Goal: Task Accomplishment & Management: Manage account settings

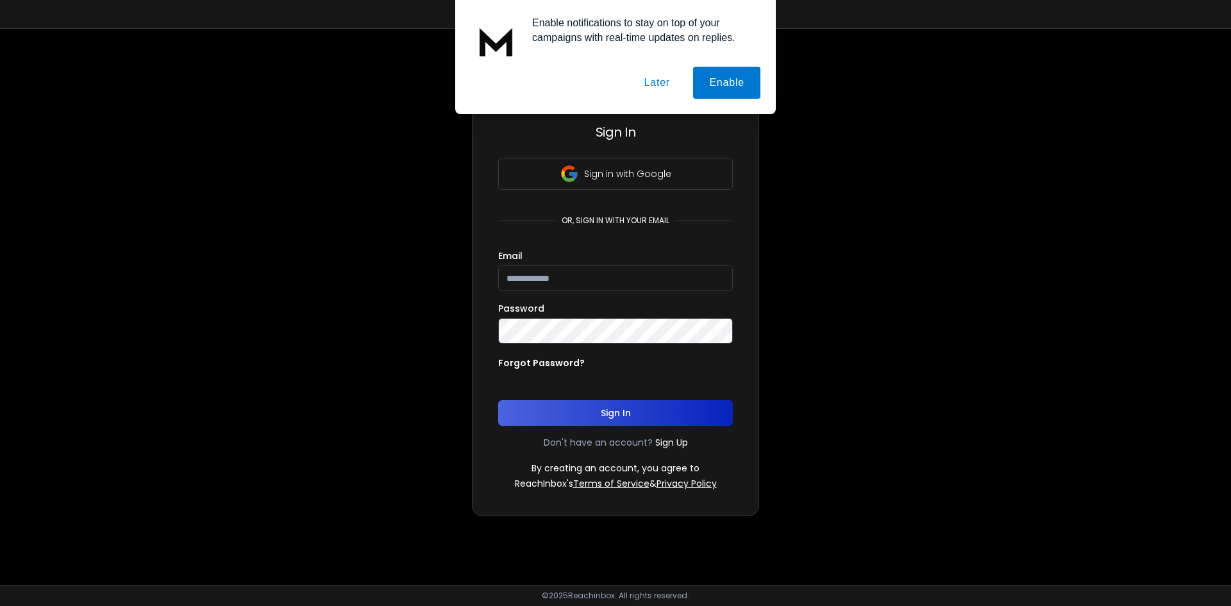
drag, startPoint x: 655, startPoint y: 78, endPoint x: 396, endPoint y: 139, distance: 266.9
click at [655, 78] on button "Later" at bounding box center [657, 83] width 58 height 32
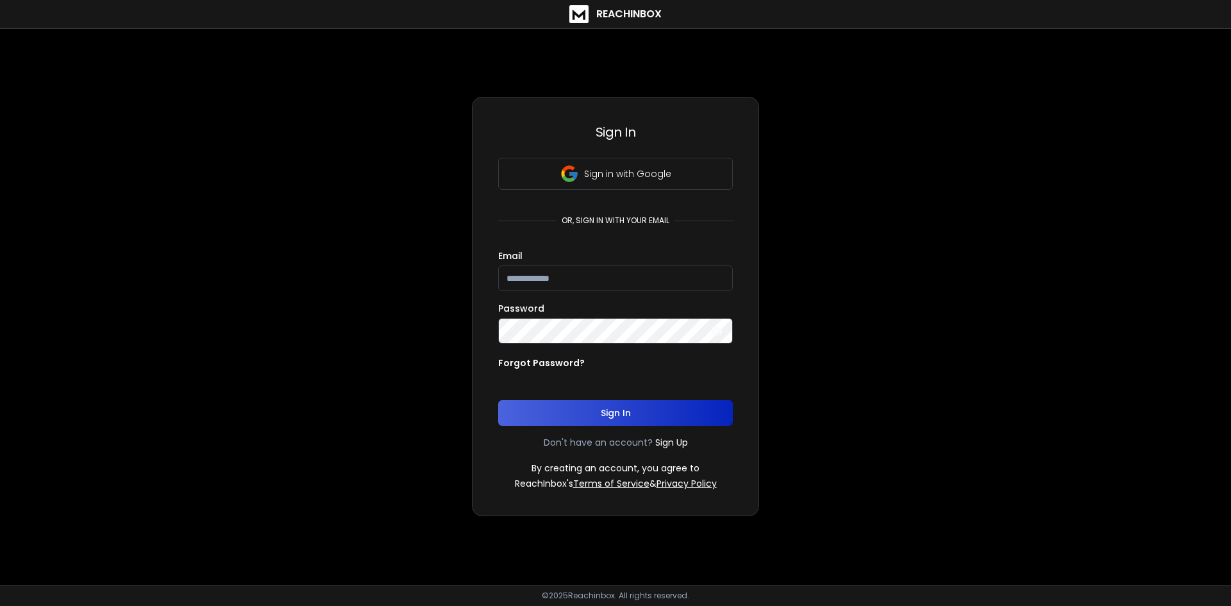
click at [553, 277] on input "email" at bounding box center [615, 278] width 235 height 26
paste input "**********"
type input "**********"
click at [573, 414] on button "Sign In" at bounding box center [615, 413] width 235 height 26
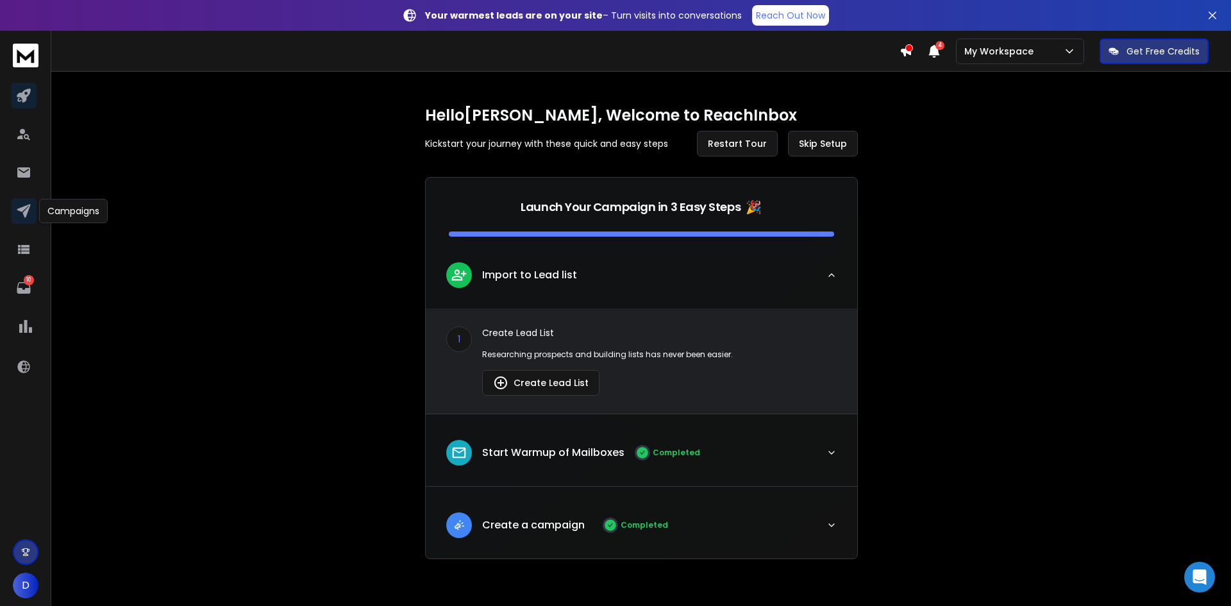
click at [25, 206] on icon at bounding box center [23, 210] width 13 height 13
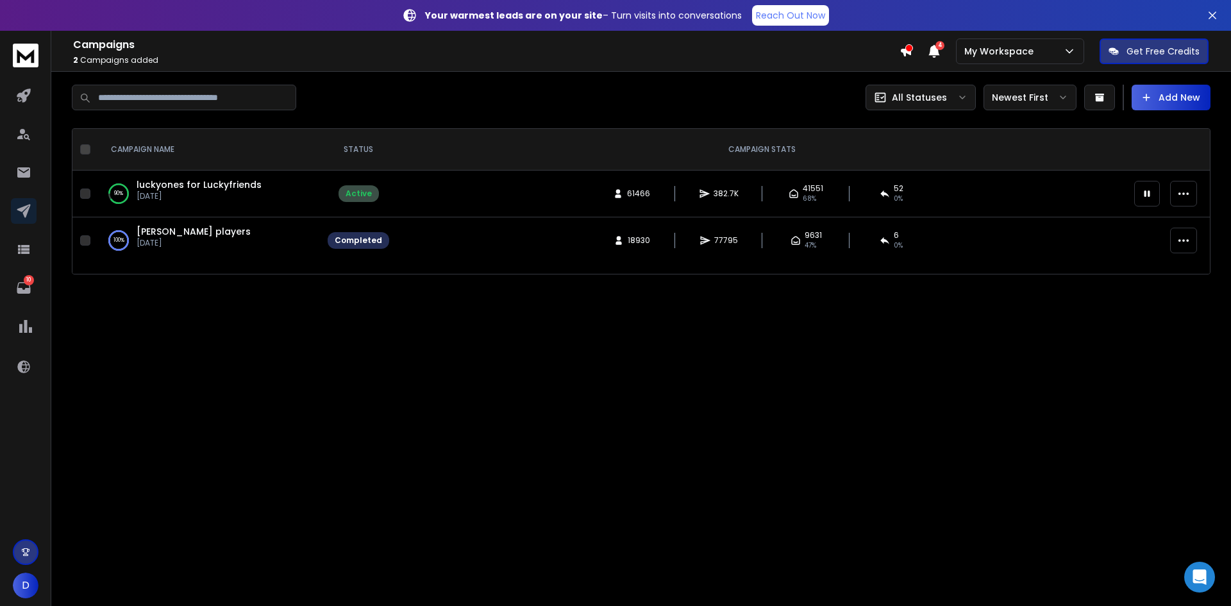
click at [455, 190] on div "61466 382.7K 41551 68 % 52 0 %" at bounding box center [762, 193] width 714 height 21
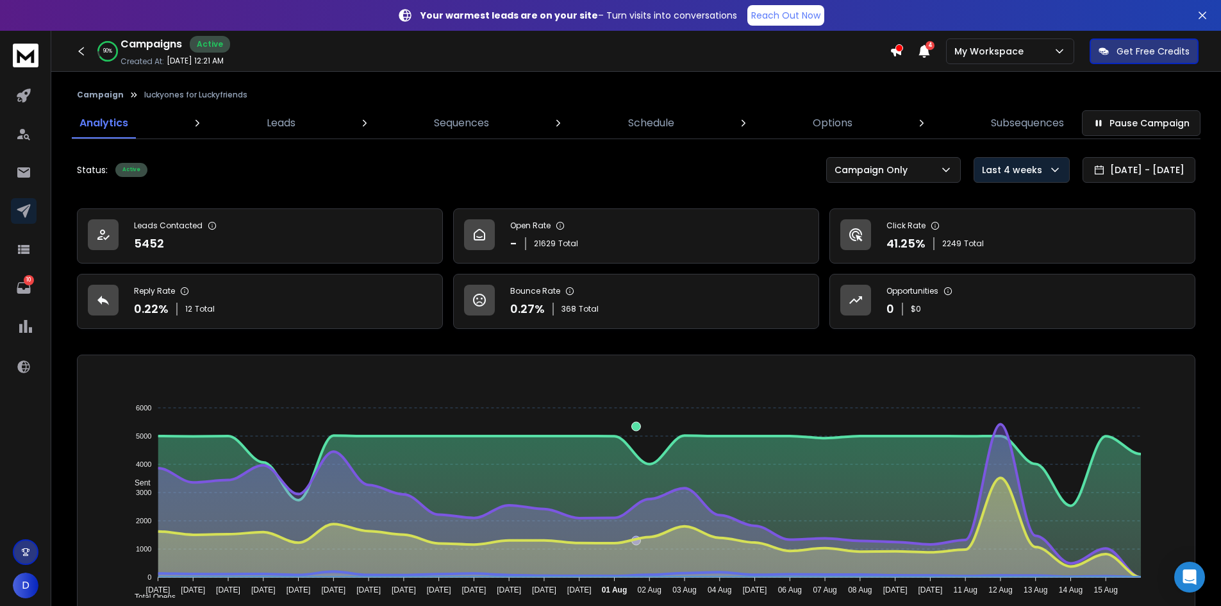
click at [999, 176] on p "Last 4 weeks" at bounding box center [1014, 169] width 65 height 13
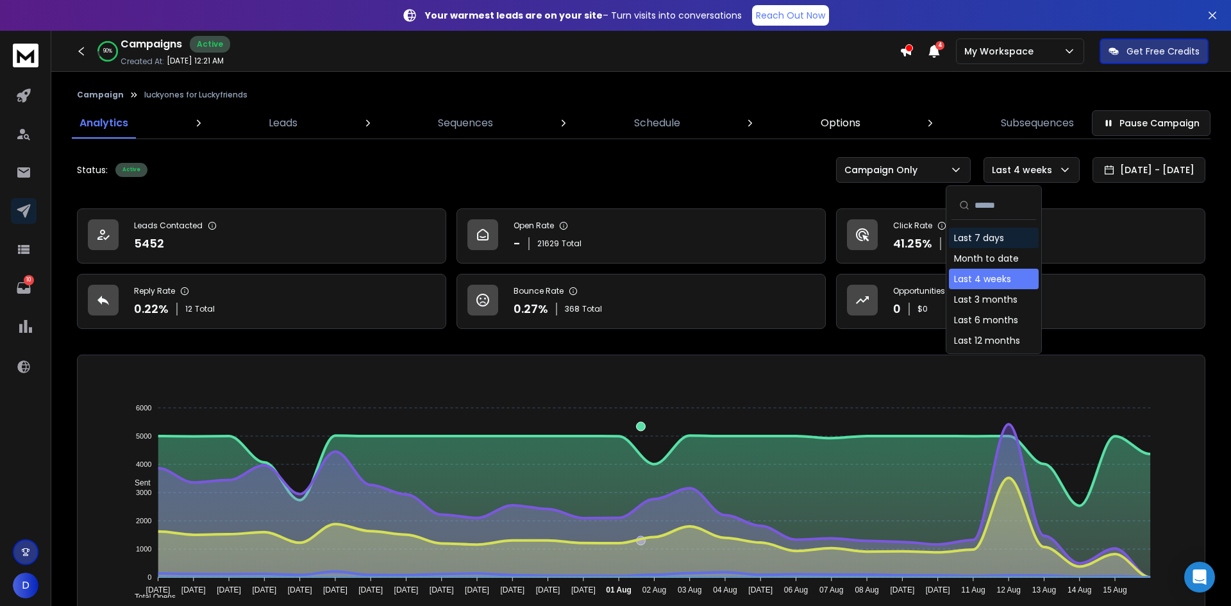
click at [839, 126] on p "Options" at bounding box center [841, 122] width 40 height 15
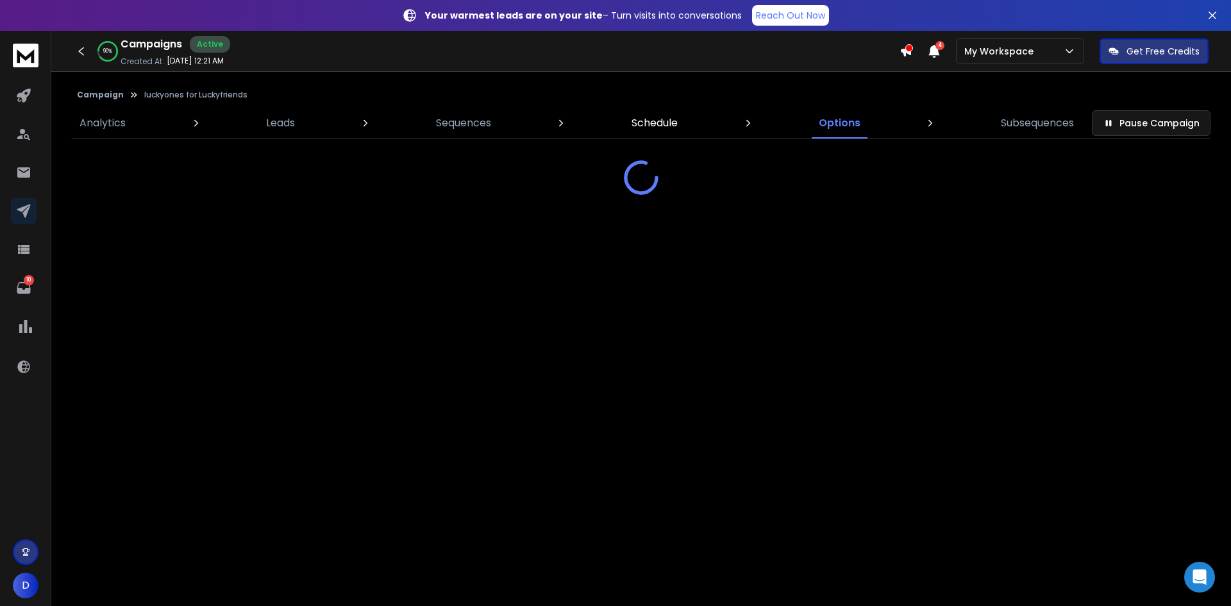
click at [649, 124] on p "Schedule" at bounding box center [655, 122] width 46 height 15
click at [651, 121] on p "Schedule" at bounding box center [656, 122] width 48 height 15
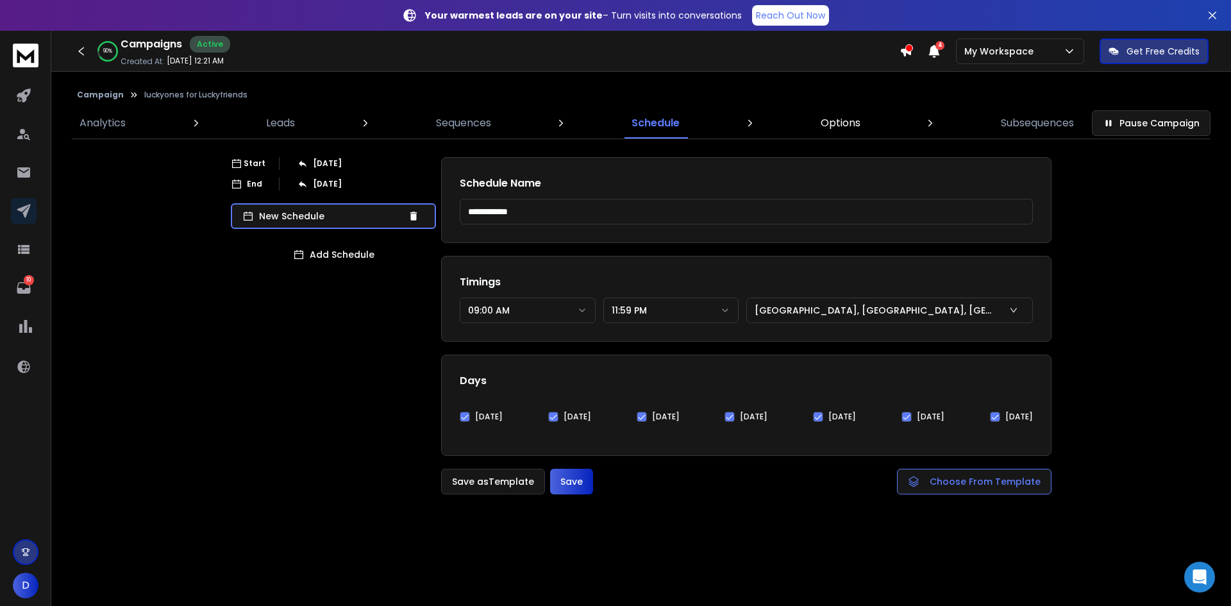
click at [845, 117] on p "Options" at bounding box center [841, 122] width 40 height 15
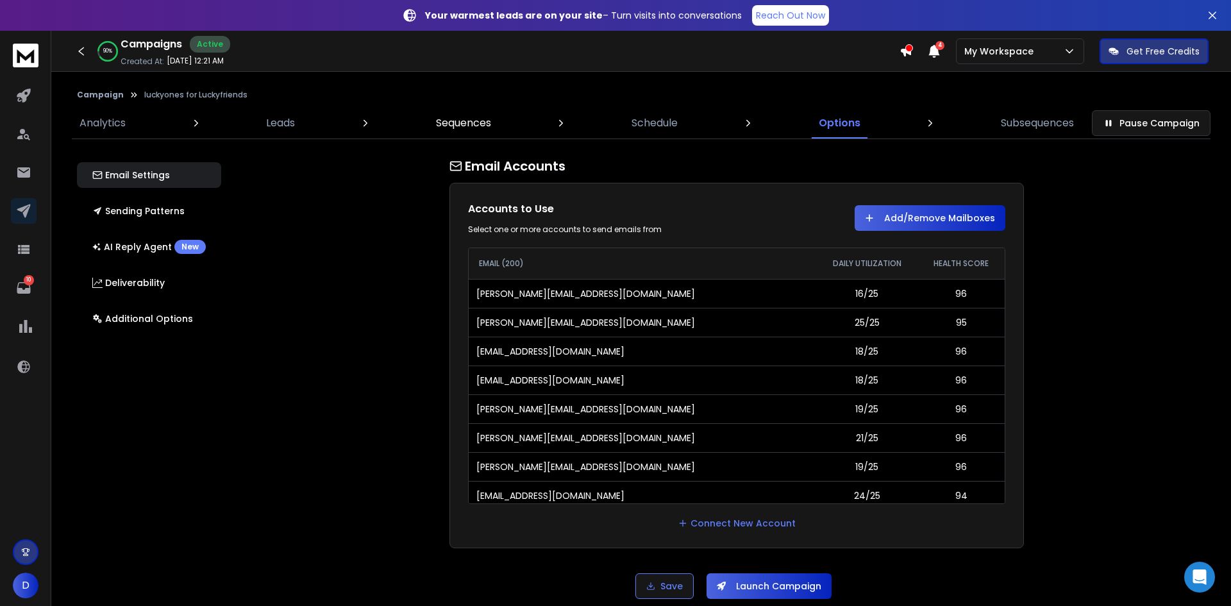
click at [448, 122] on p "Sequences" at bounding box center [463, 122] width 55 height 15
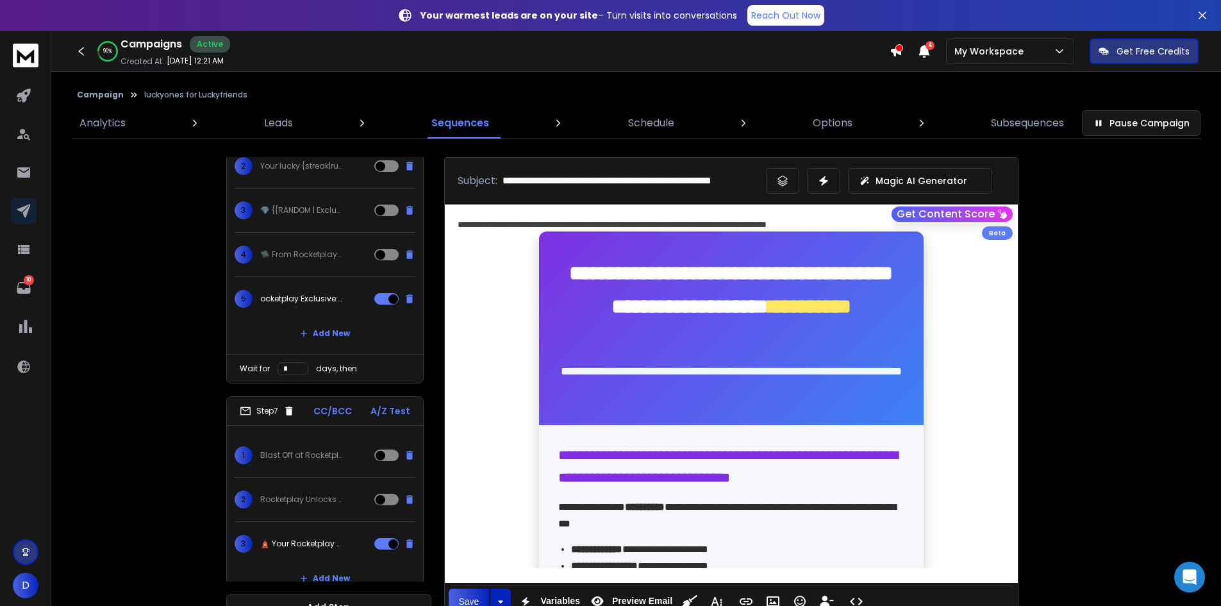
scroll to position [1596, 0]
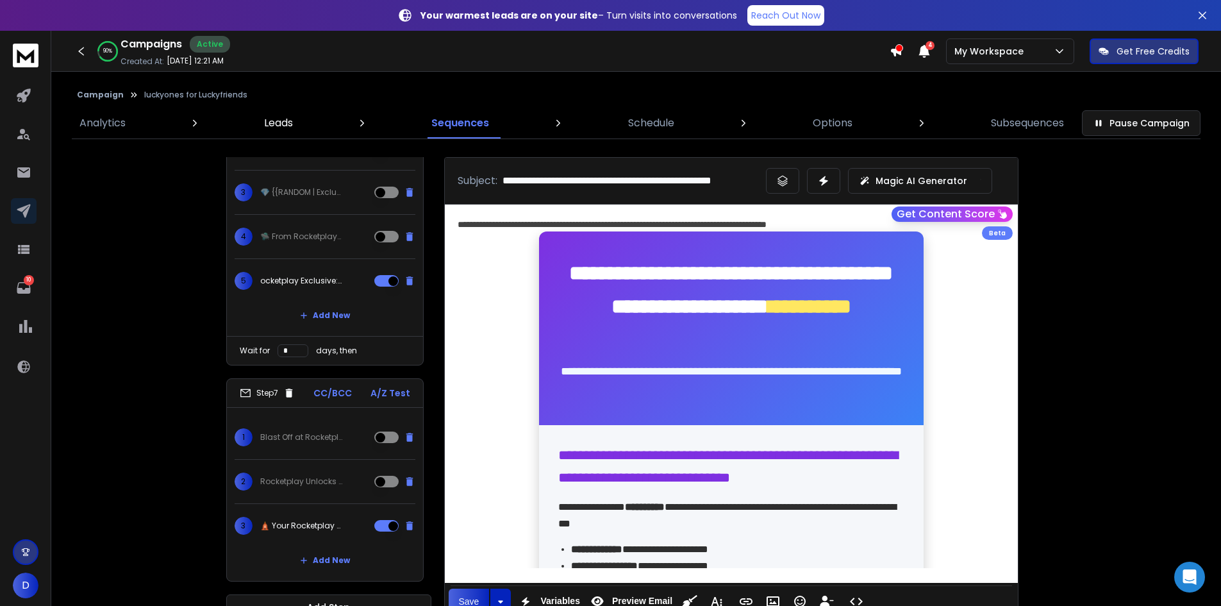
click at [276, 121] on p "Leads" at bounding box center [278, 122] width 29 height 15
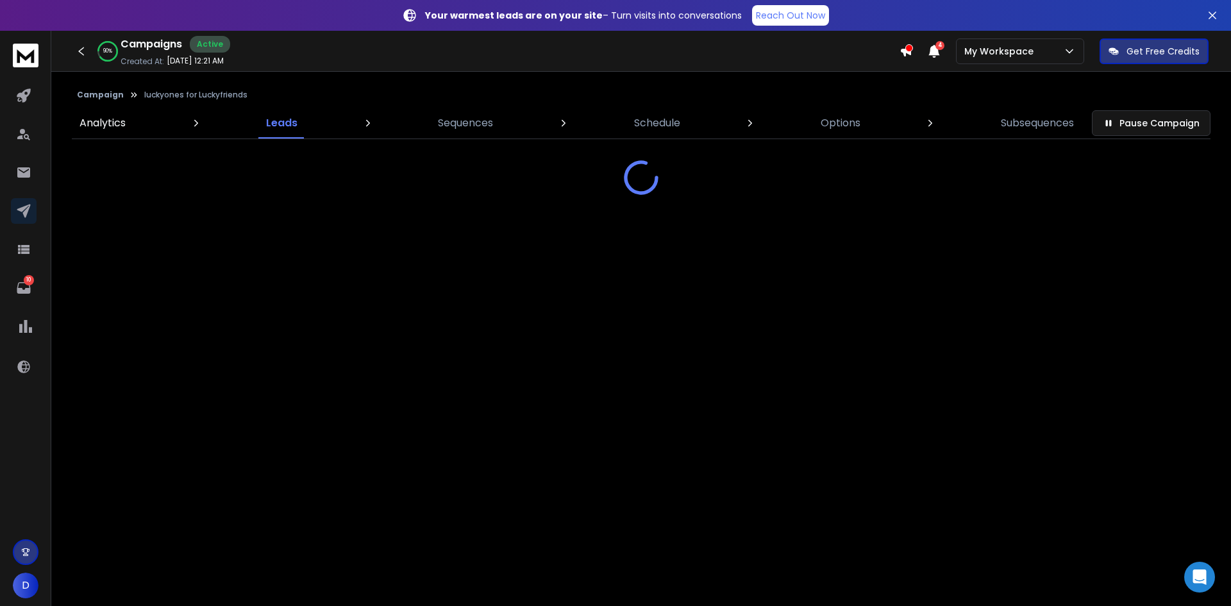
click at [105, 120] on p "Analytics" at bounding box center [103, 122] width 46 height 15
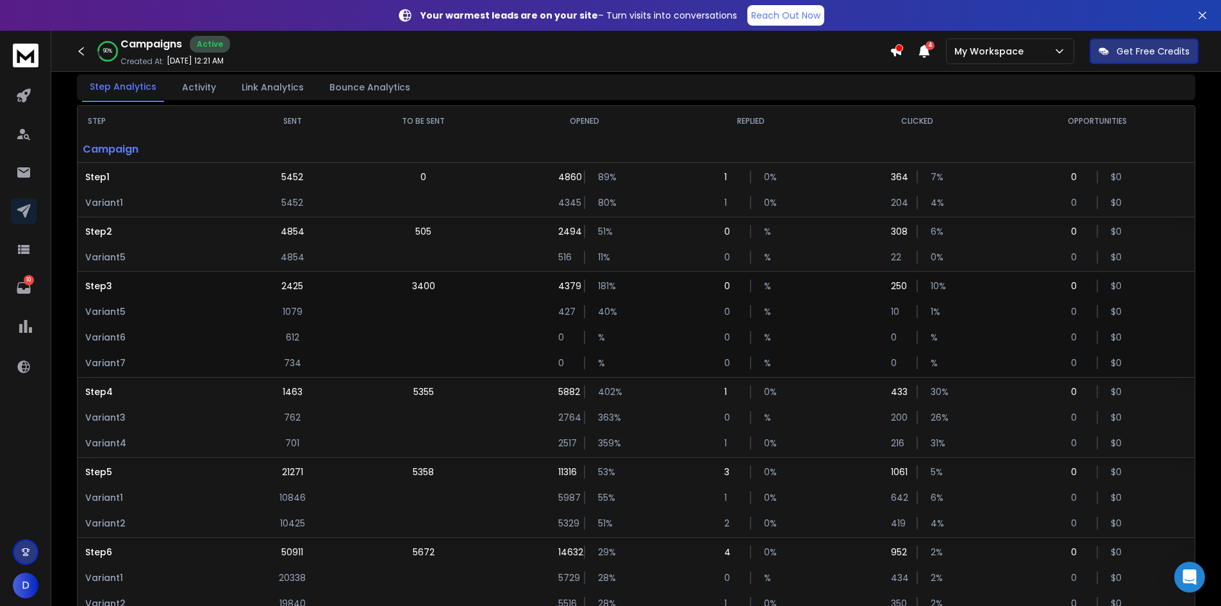
scroll to position [528, 0]
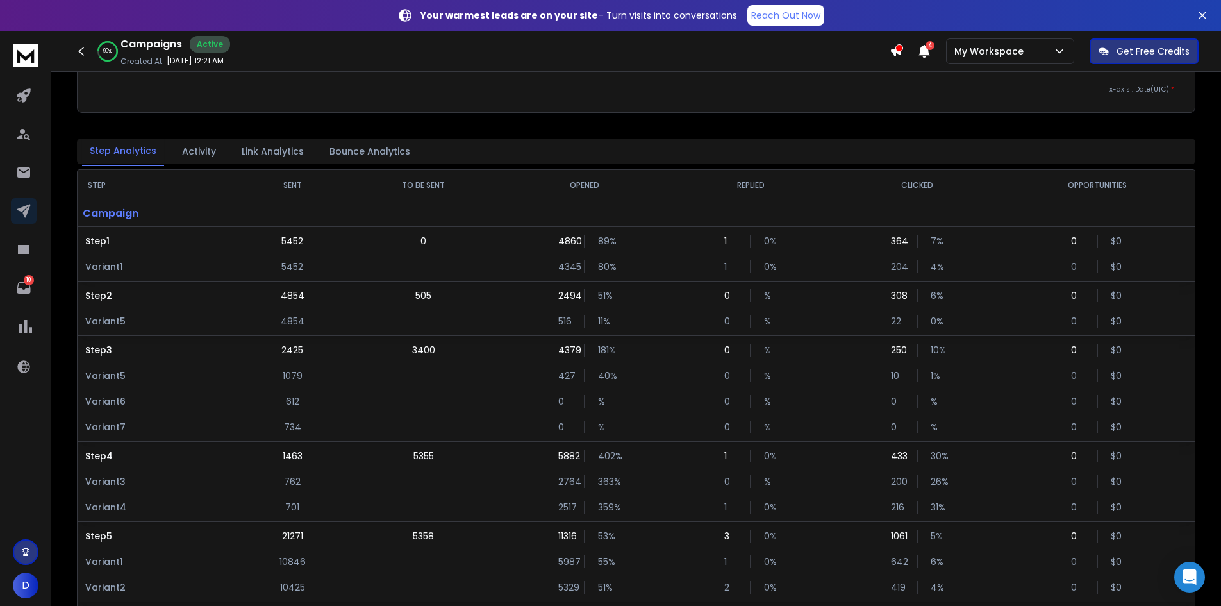
click at [206, 151] on button "Activity" at bounding box center [198, 151] width 49 height 28
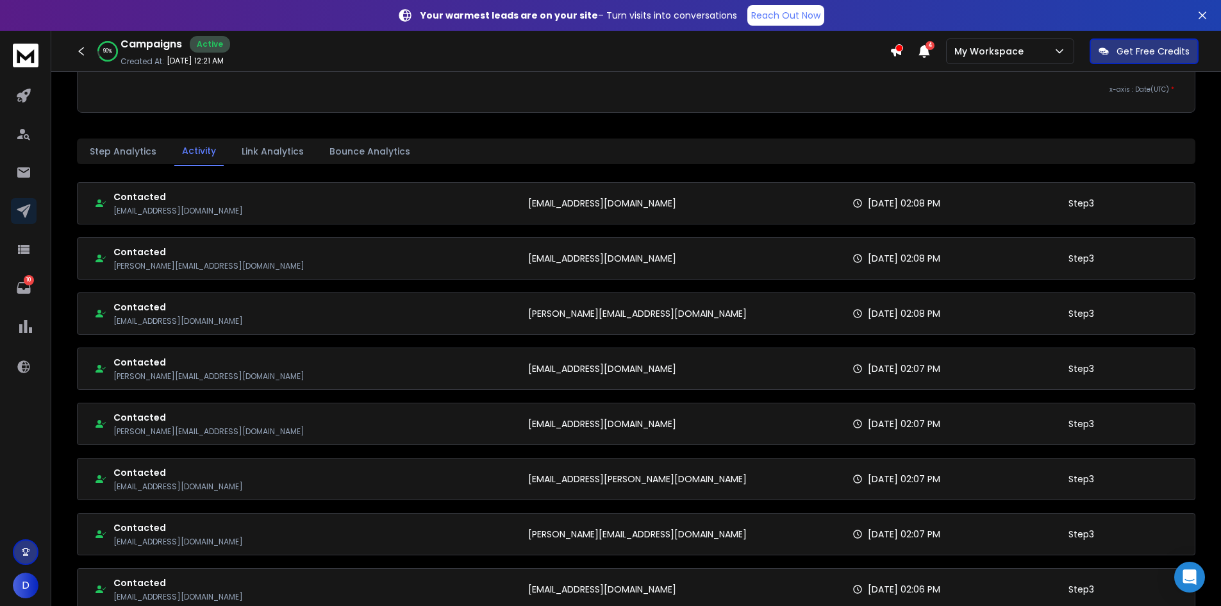
click at [277, 155] on button "Link Analytics" at bounding box center [273, 151] width 78 height 28
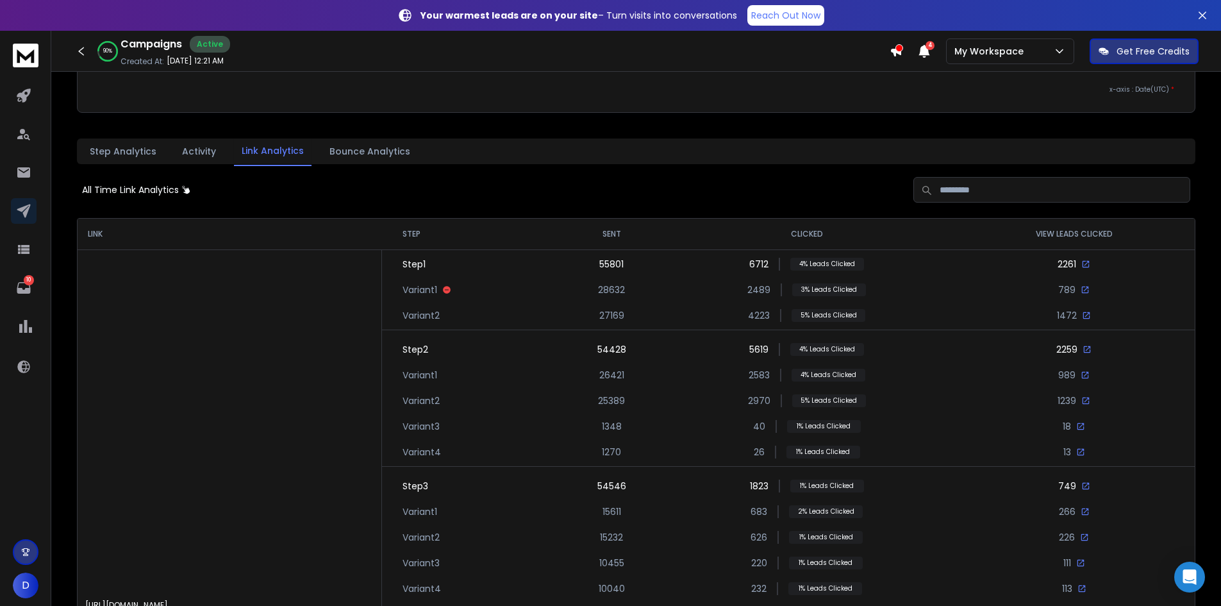
click at [339, 151] on button "Bounce Analytics" at bounding box center [370, 151] width 96 height 28
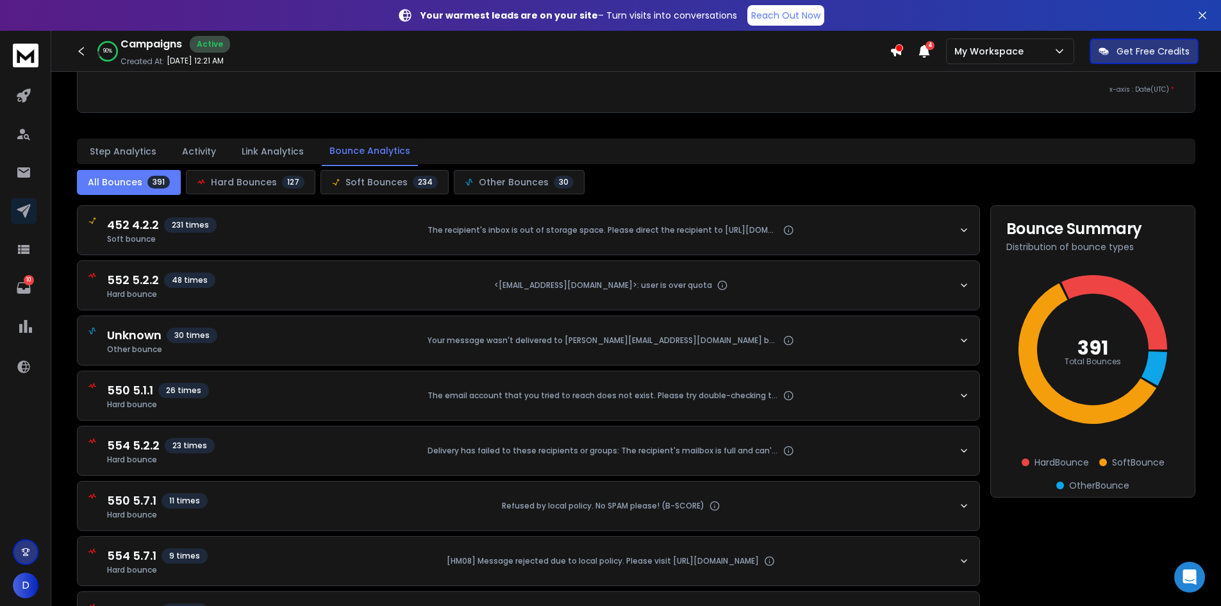
click at [120, 157] on button "Step Analytics" at bounding box center [123, 151] width 82 height 28
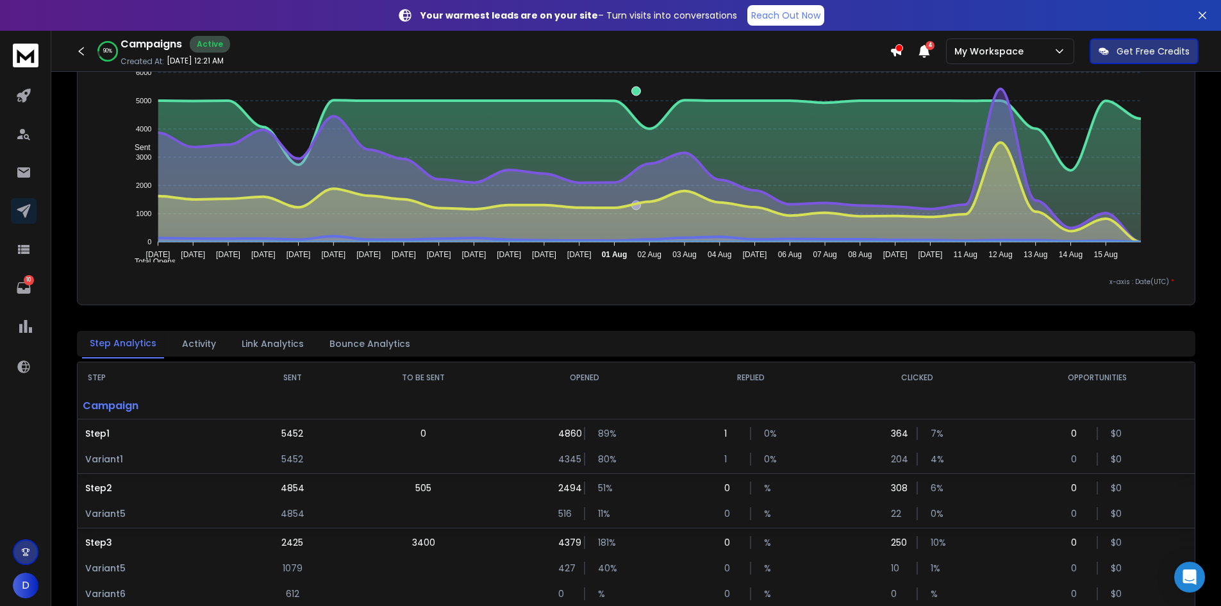
scroll to position [79, 0]
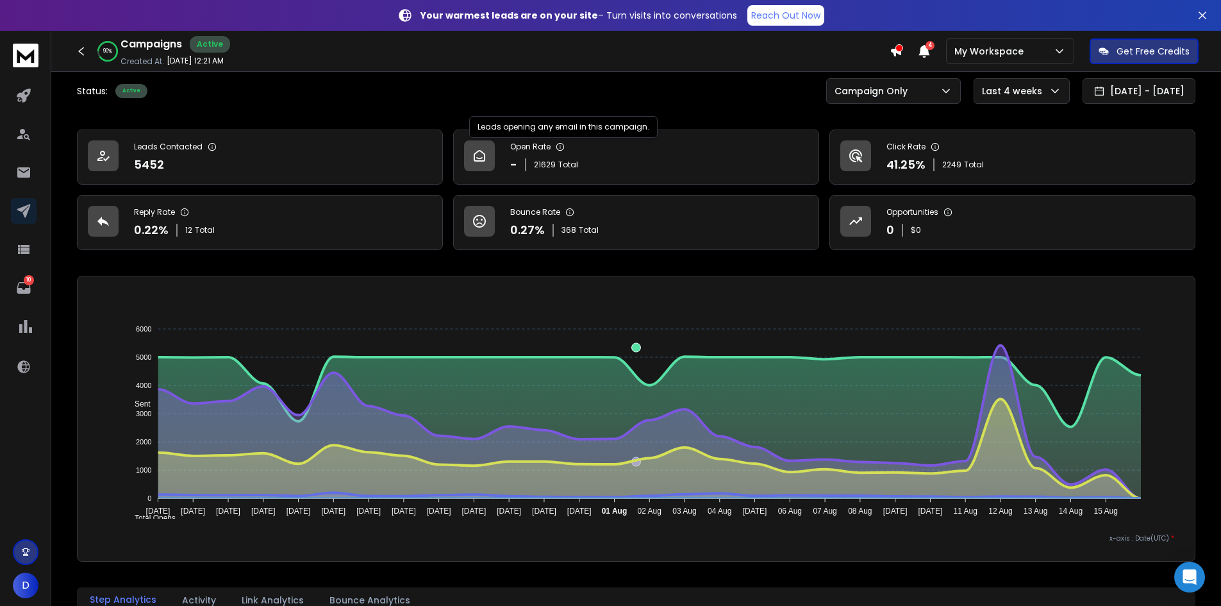
click at [558, 146] on icon at bounding box center [560, 146] width 9 height 9
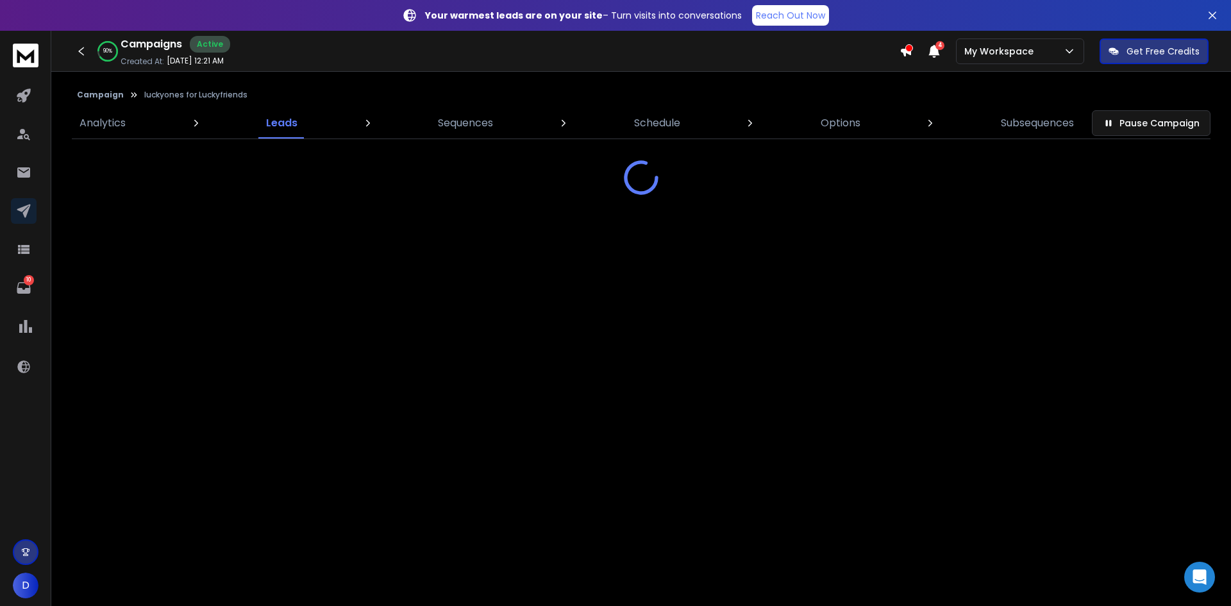
click at [623, 156] on div at bounding box center [641, 177] width 1139 height 51
click at [111, 124] on p "Analytics" at bounding box center [103, 122] width 46 height 15
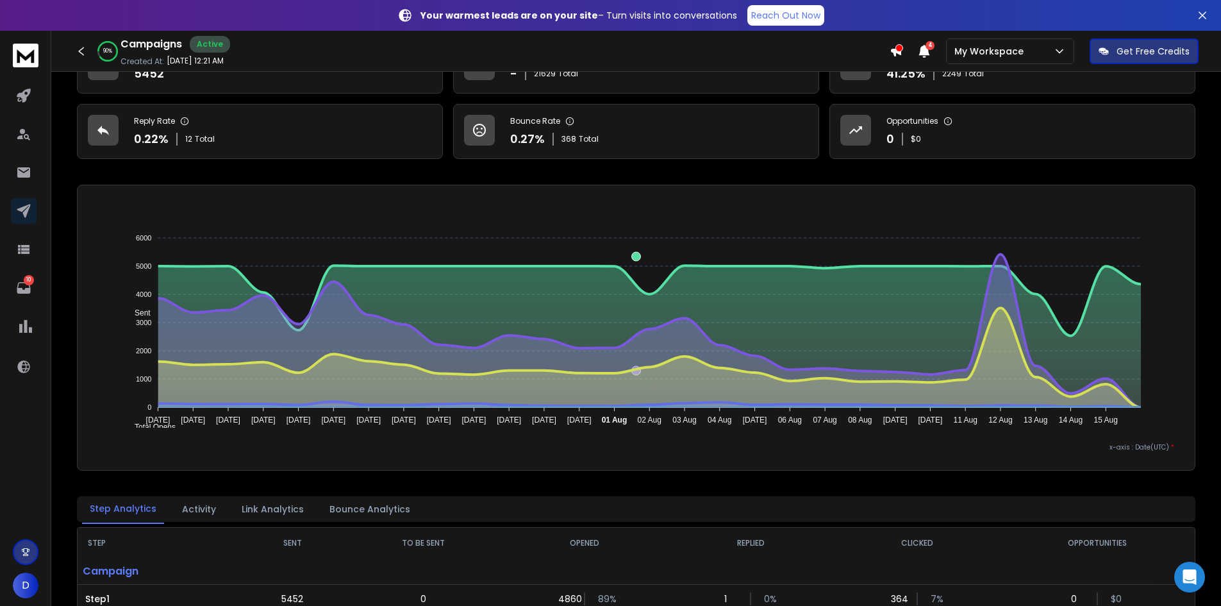
scroll to position [192, 0]
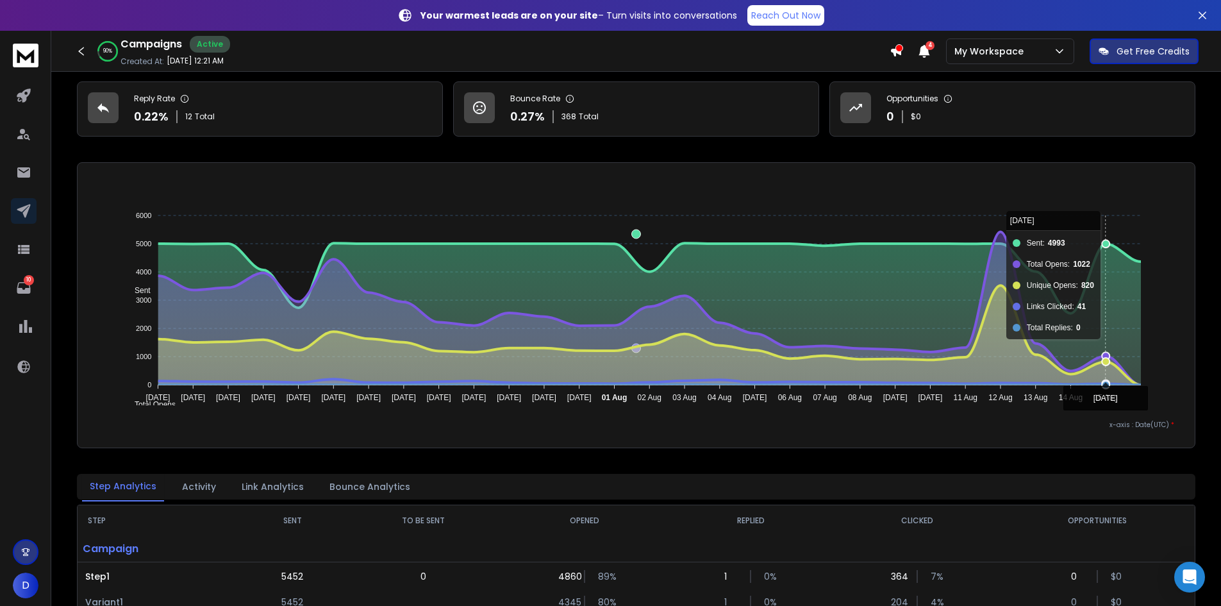
click at [1110, 364] on foreignobject "Sent Total Opens Unique Opens Links Clicked Total Replies" at bounding box center [636, 293] width 1023 height 224
click at [1106, 356] on foreignobject "Sent Total Opens Unique Opens Links Clicked Total Replies" at bounding box center [636, 293] width 1023 height 224
click at [1103, 383] on foreignobject "Sent Total Opens Unique Opens Links Clicked Total Replies" at bounding box center [636, 293] width 1023 height 224
click at [1108, 381] on foreignobject "Sent Total Opens Unique Opens Links Clicked Total Replies" at bounding box center [636, 293] width 1023 height 224
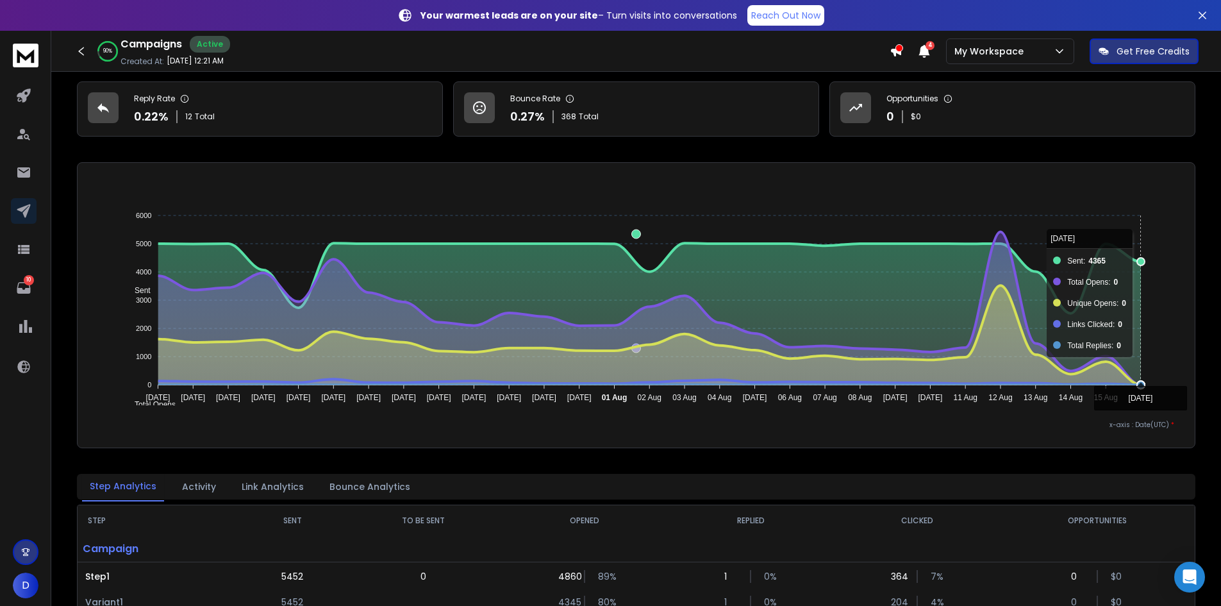
click at [1140, 383] on foreignobject "Sent Total Opens Unique Opens Links Clicked Total Replies" at bounding box center [636, 293] width 1023 height 224
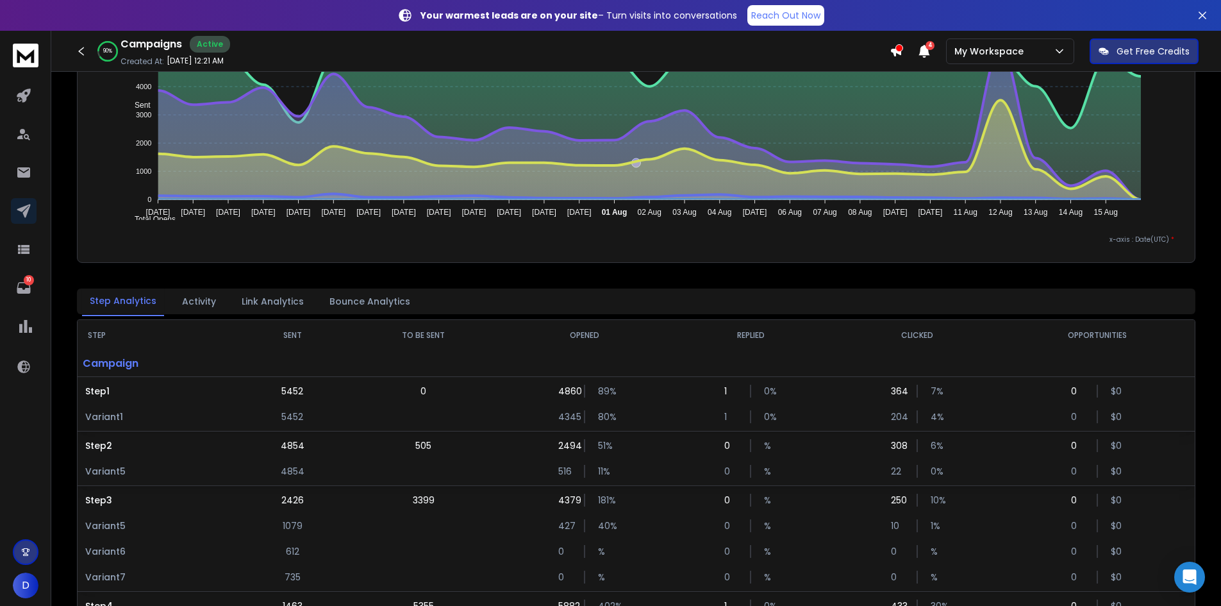
scroll to position [449, 0]
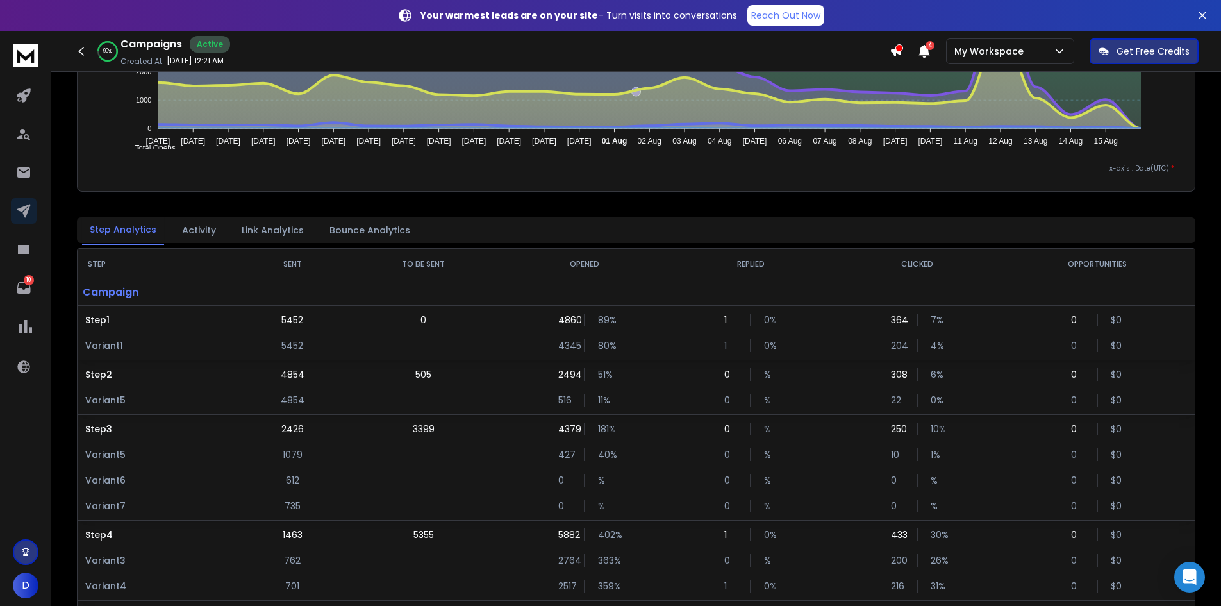
click at [296, 262] on th "SENT" at bounding box center [292, 264] width 106 height 31
drag, startPoint x: 296, startPoint y: 271, endPoint x: 306, endPoint y: 267, distance: 10.6
click at [296, 272] on th "SENT" at bounding box center [292, 264] width 106 height 31
click at [299, 264] on th "SENT" at bounding box center [292, 264] width 106 height 31
click at [180, 231] on button "Activity" at bounding box center [198, 230] width 49 height 28
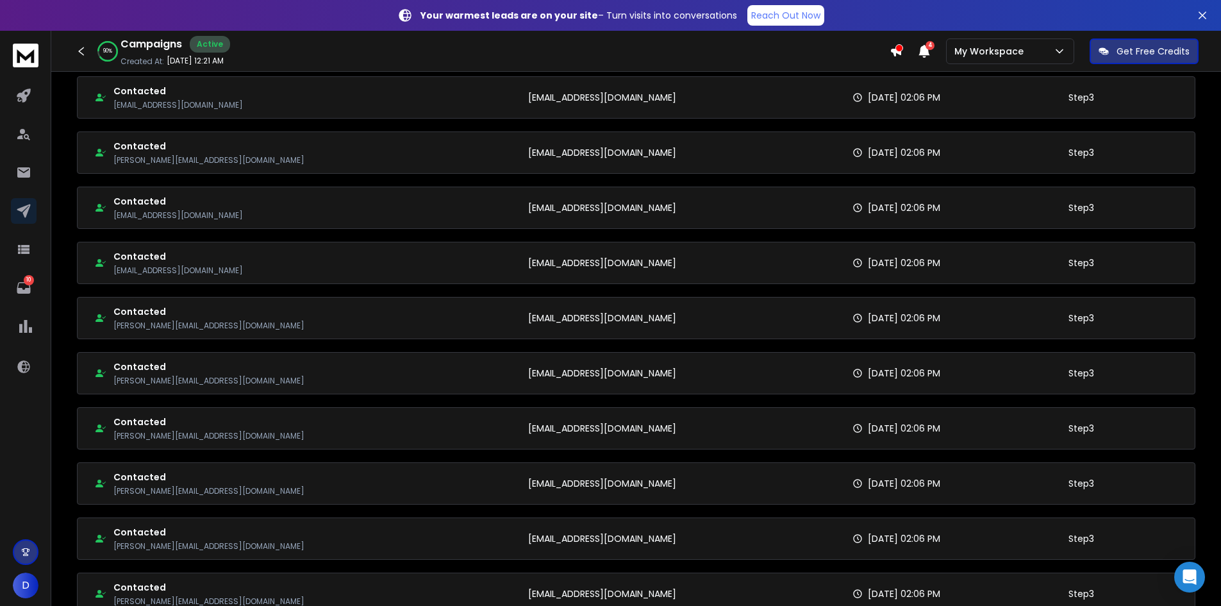
scroll to position [1539, 0]
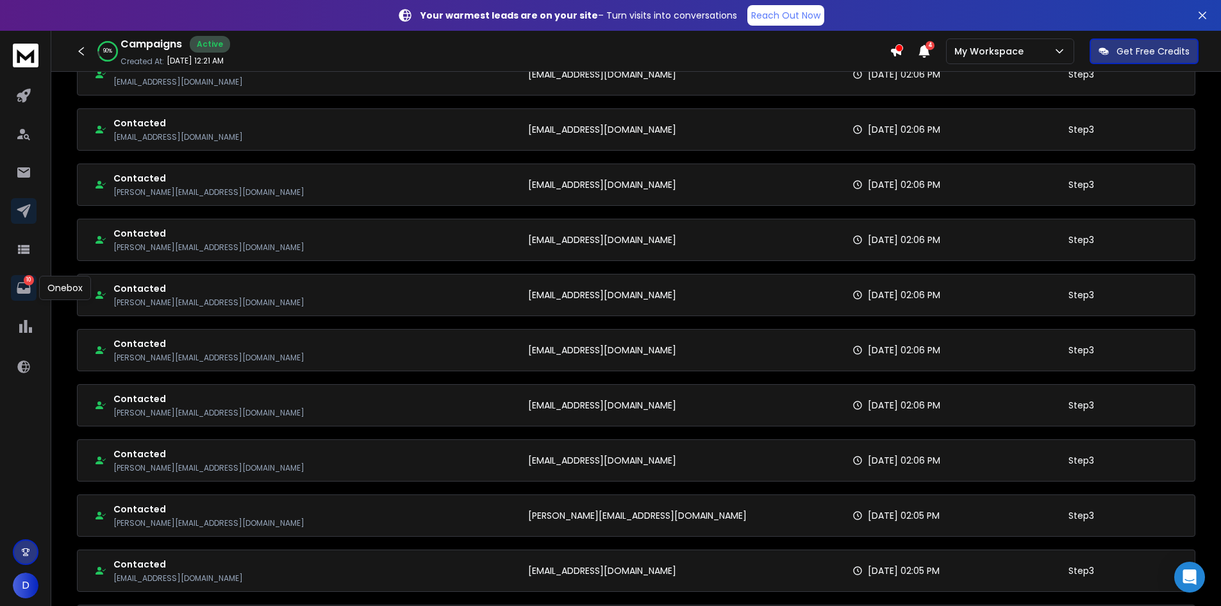
click at [32, 285] on link "10" at bounding box center [24, 288] width 26 height 26
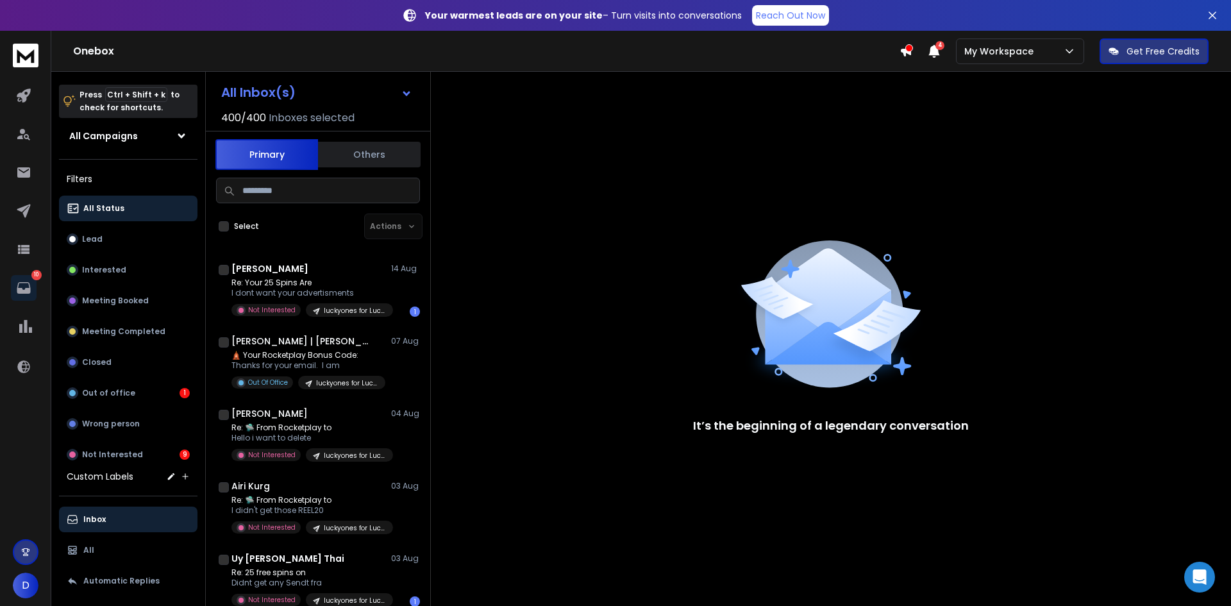
click at [380, 153] on button "Others" at bounding box center [369, 154] width 103 height 28
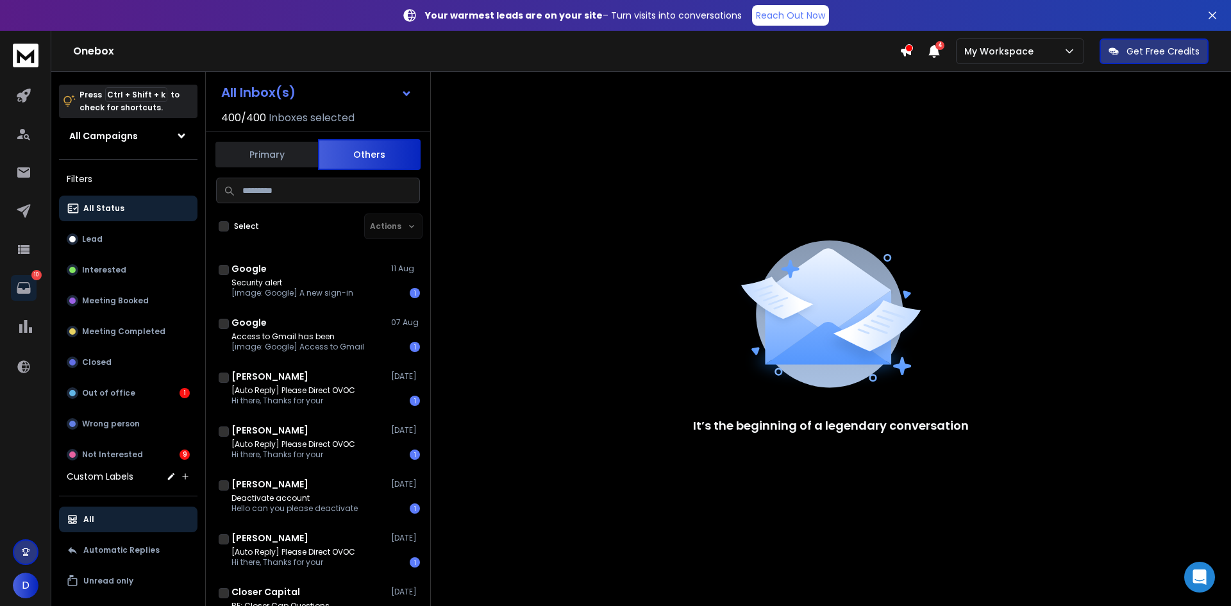
click at [266, 154] on button "Primary" at bounding box center [266, 154] width 103 height 28
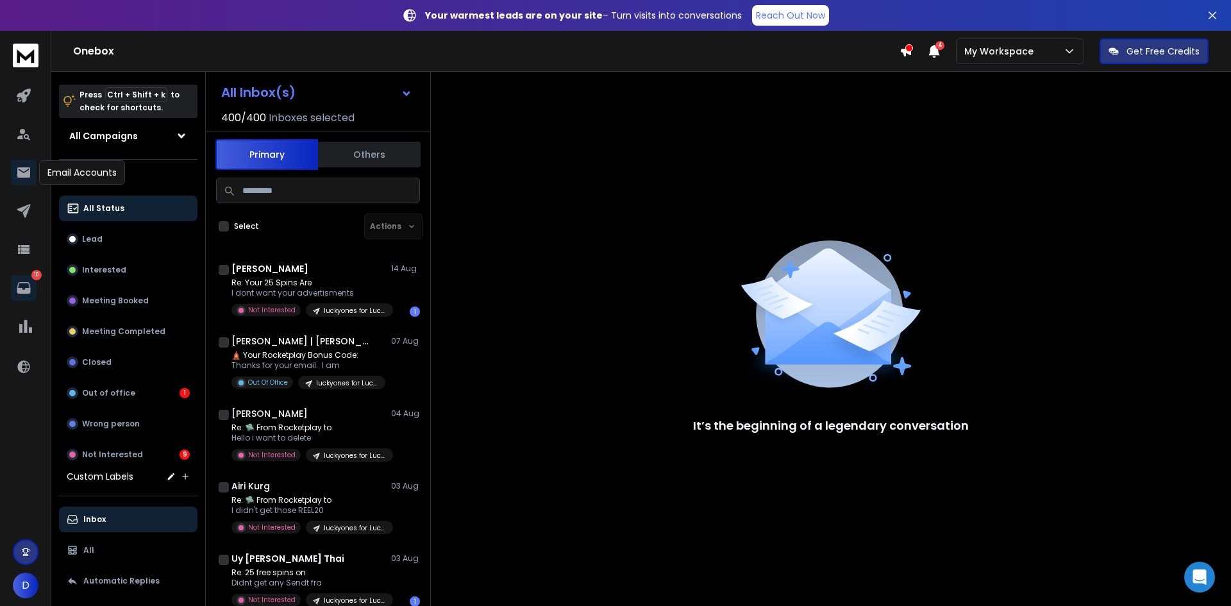
click at [28, 176] on icon at bounding box center [23, 172] width 13 height 10
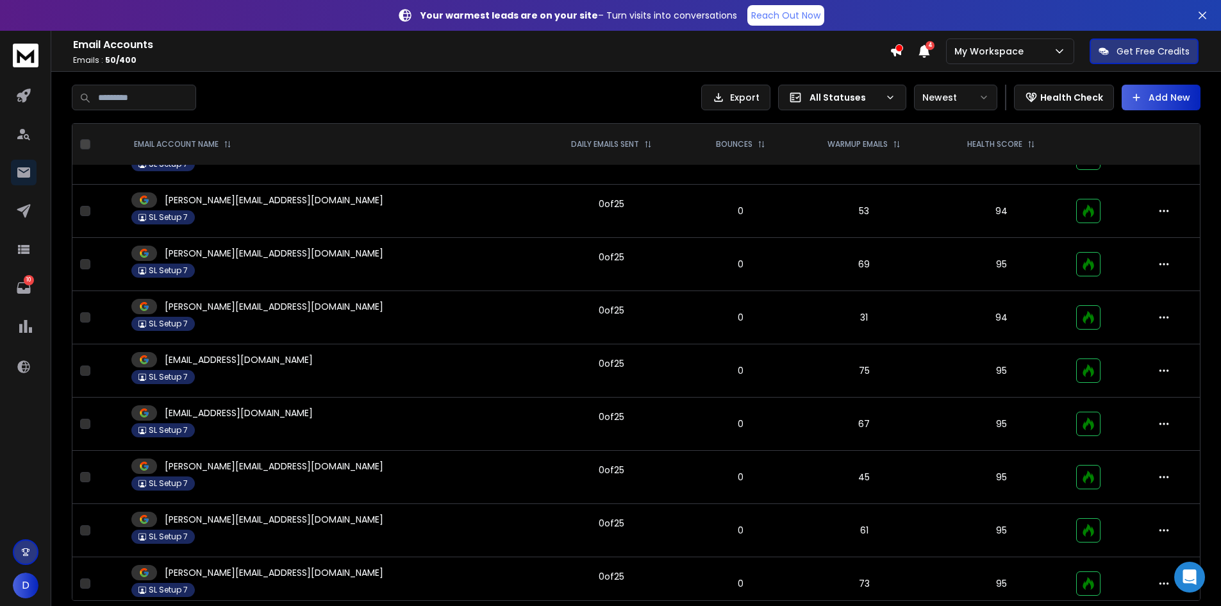
scroll to position [898, 0]
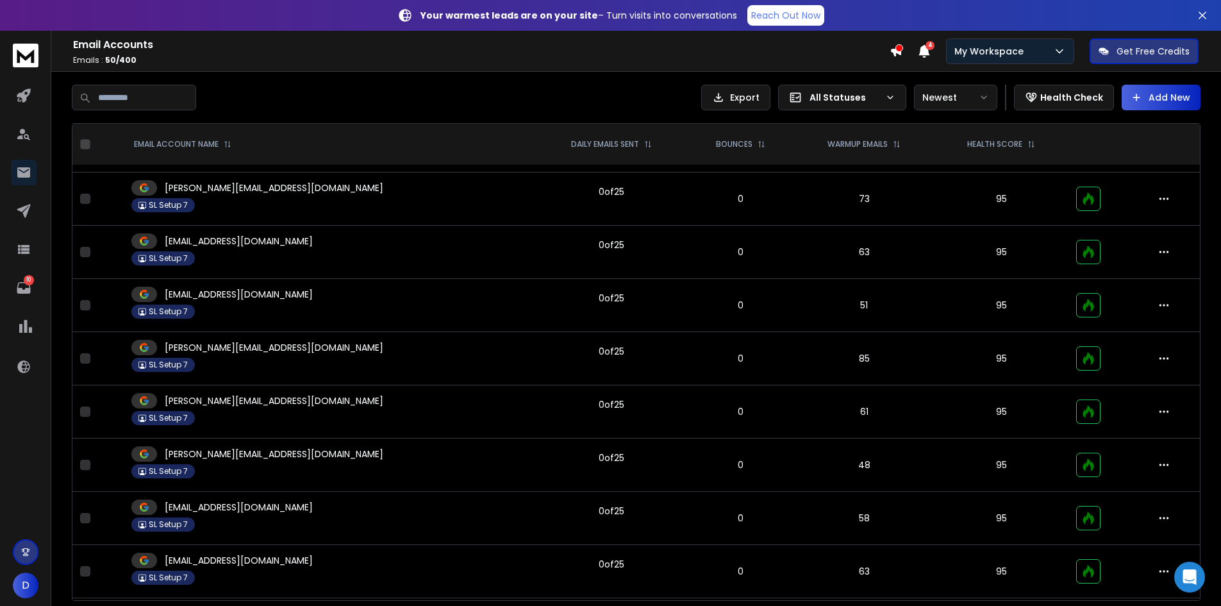
click at [975, 51] on p "My Workspace" at bounding box center [992, 51] width 74 height 13
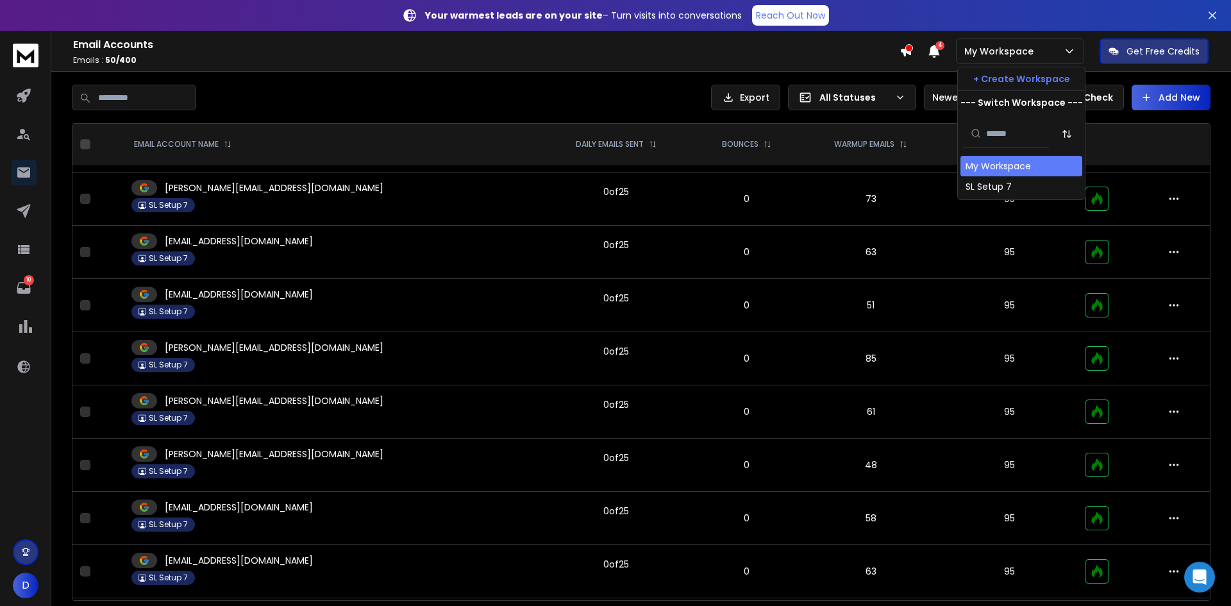
click at [984, 164] on div "My Workspace" at bounding box center [998, 166] width 65 height 13
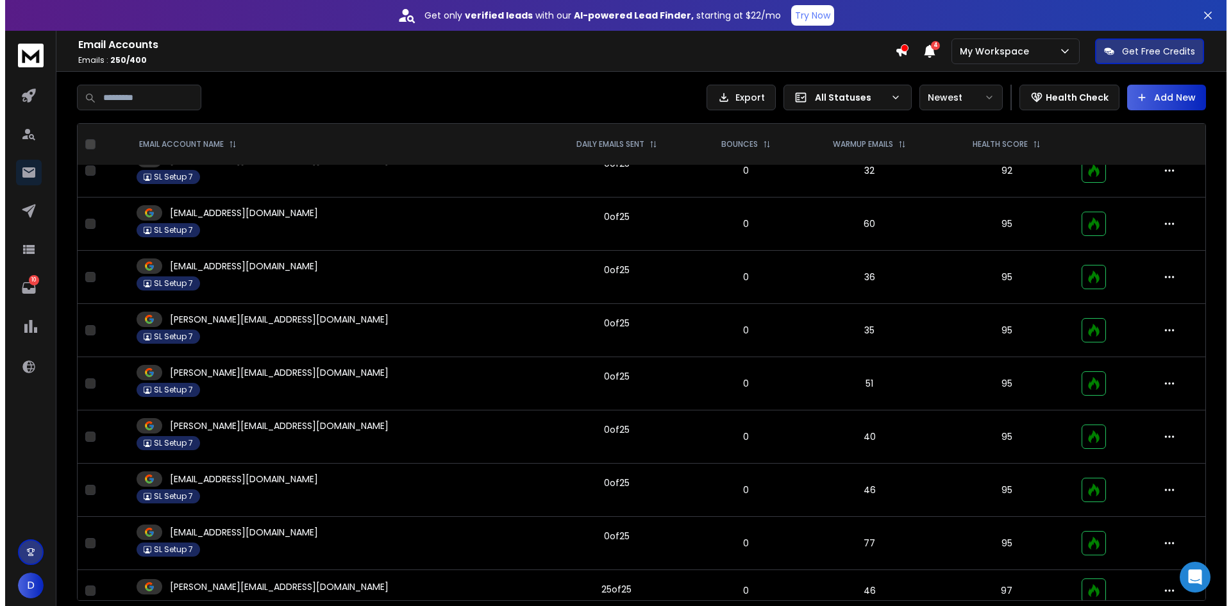
scroll to position [10751, 0]
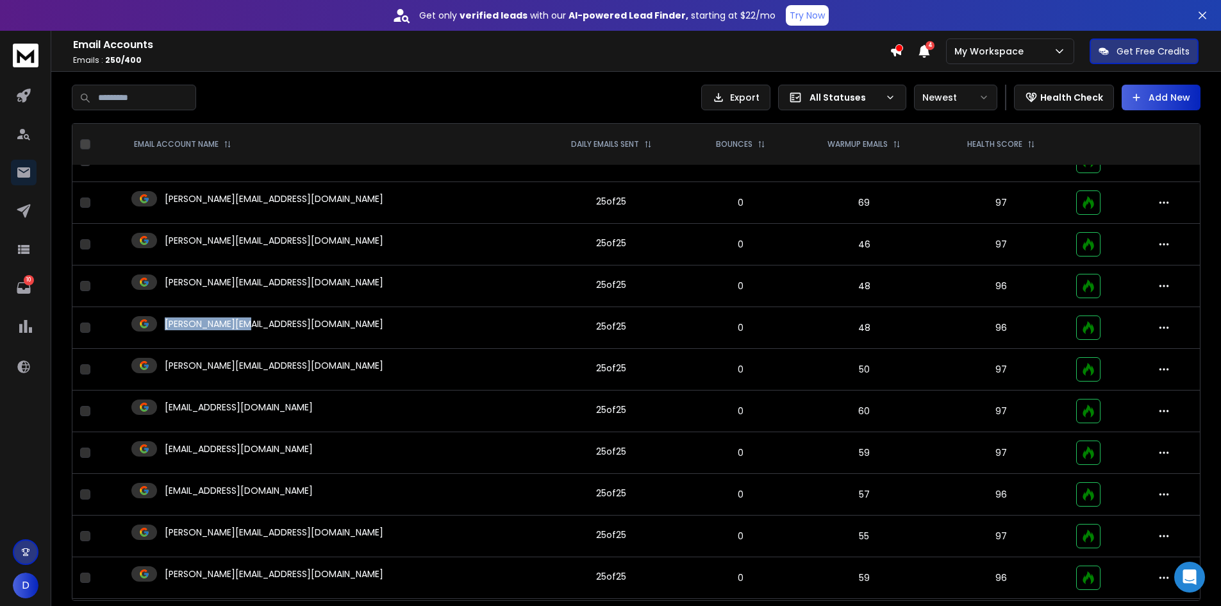
drag, startPoint x: 266, startPoint y: 326, endPoint x: 160, endPoint y: 326, distance: 105.8
click at [160, 326] on div "[PERSON_NAME][EMAIL_ADDRESS][DOMAIN_NAME]" at bounding box center [329, 323] width 396 height 15
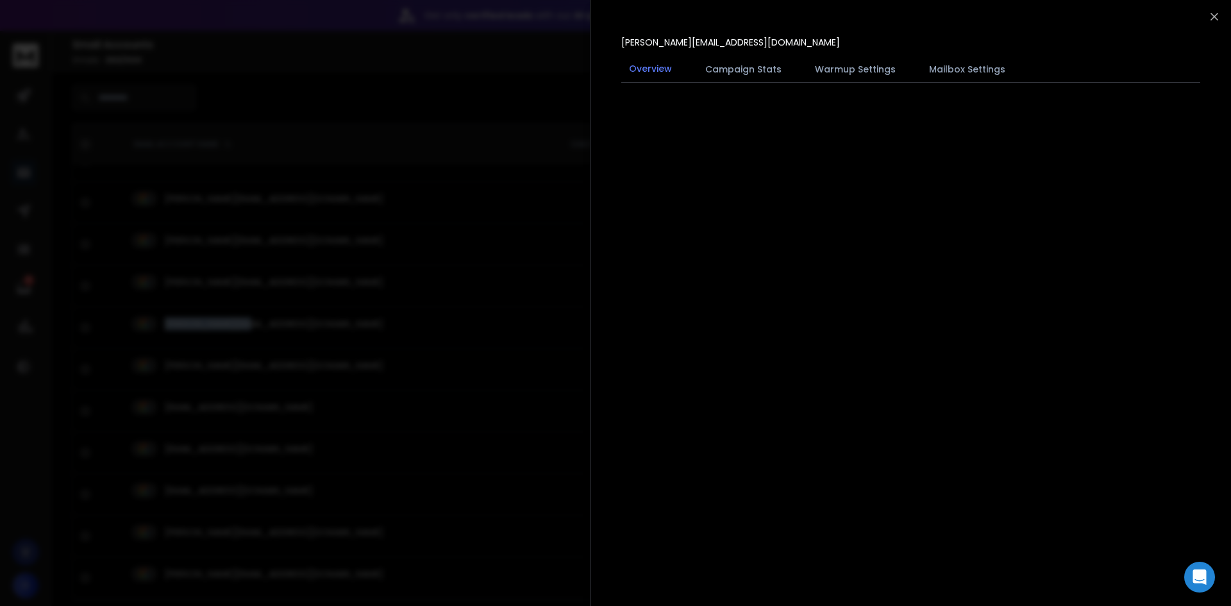
copy p "[PERSON_NAME][EMAIL_ADDRESS][DOMAIN_NAME]"
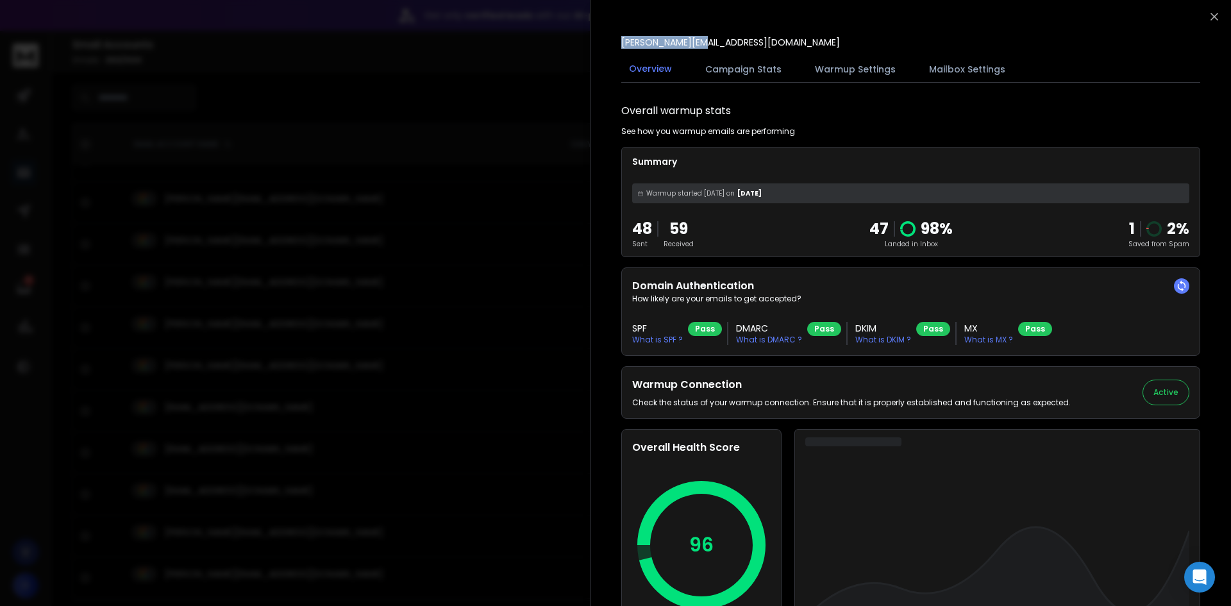
click at [623, 44] on div "[PERSON_NAME][EMAIL_ADDRESS][DOMAIN_NAME]" at bounding box center [910, 42] width 579 height 13
copy p "[PERSON_NAME][EMAIL_ADDRESS][DOMAIN_NAME]"
